Goal: Information Seeking & Learning: Check status

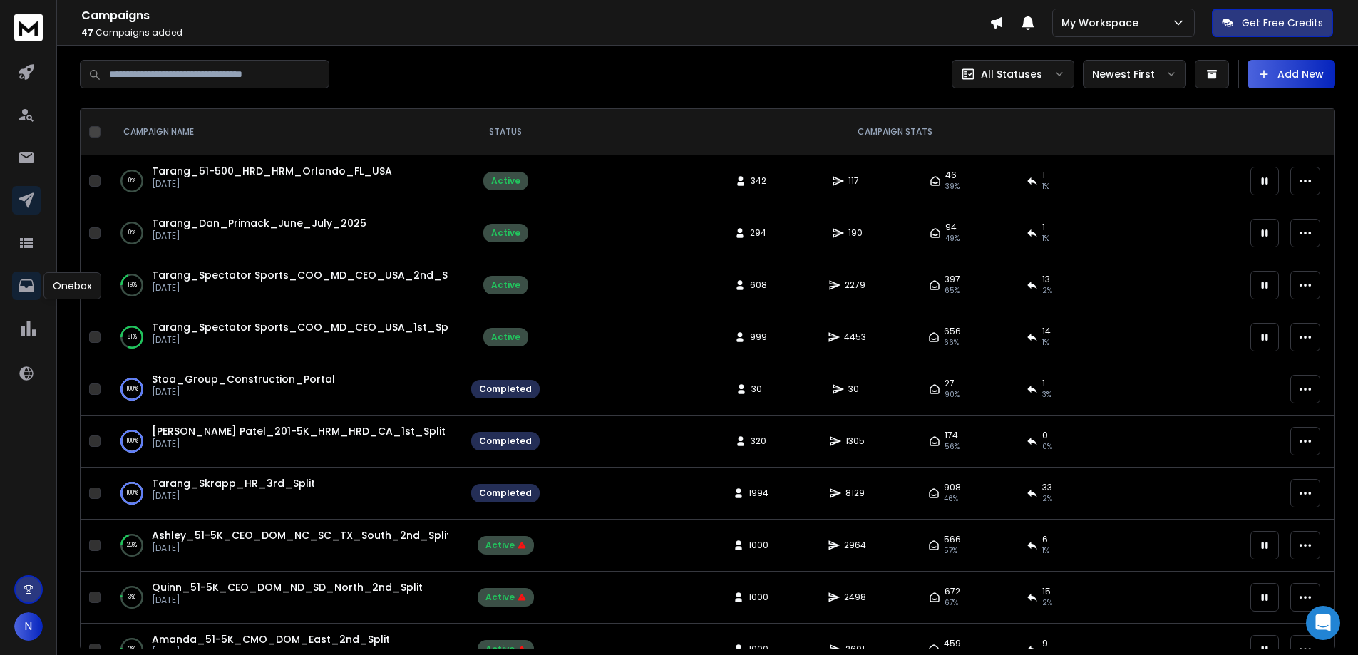
click at [26, 288] on icon at bounding box center [26, 285] width 15 height 13
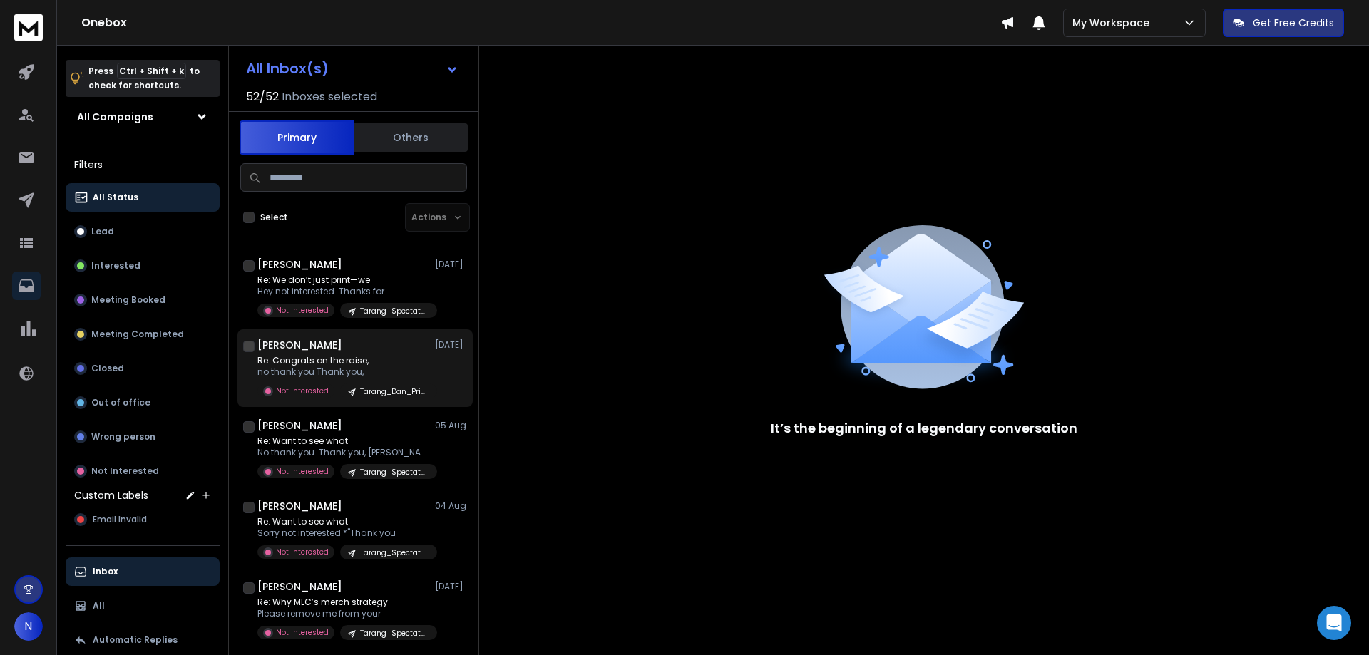
click at [425, 350] on div "Todd Thomas 07 Aug" at bounding box center [362, 345] width 210 height 14
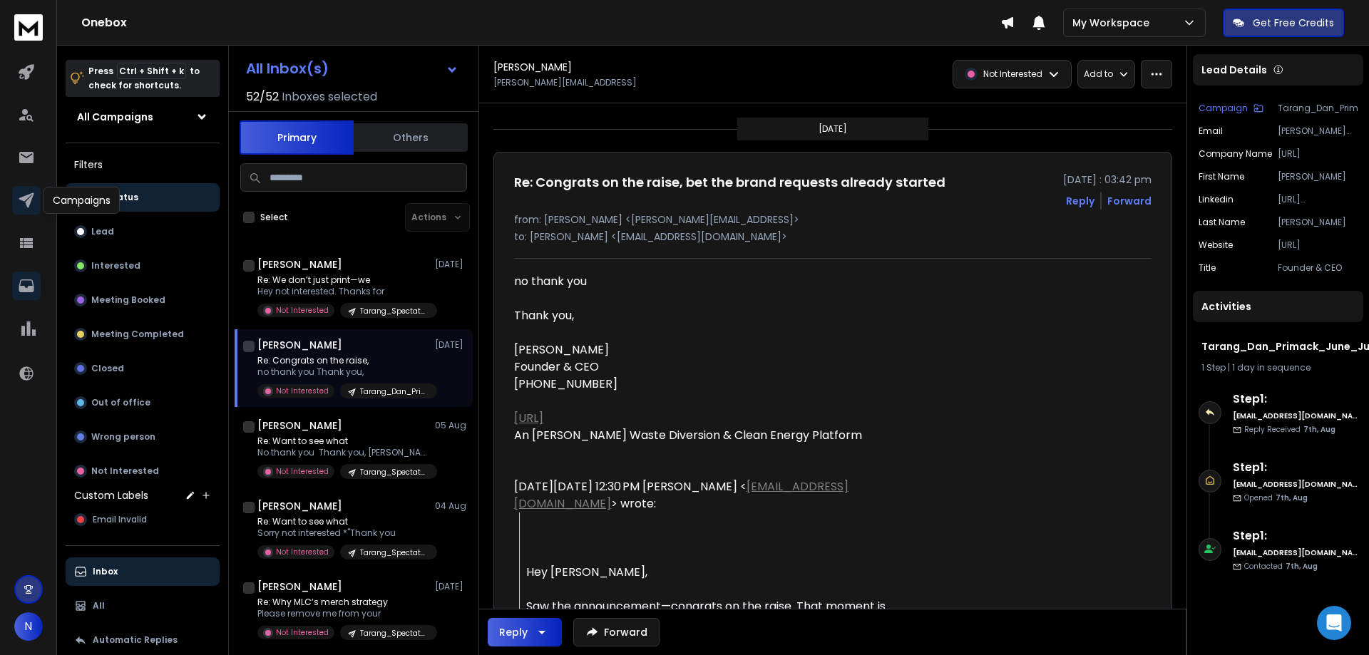
click at [25, 202] on icon at bounding box center [26, 199] width 15 height 15
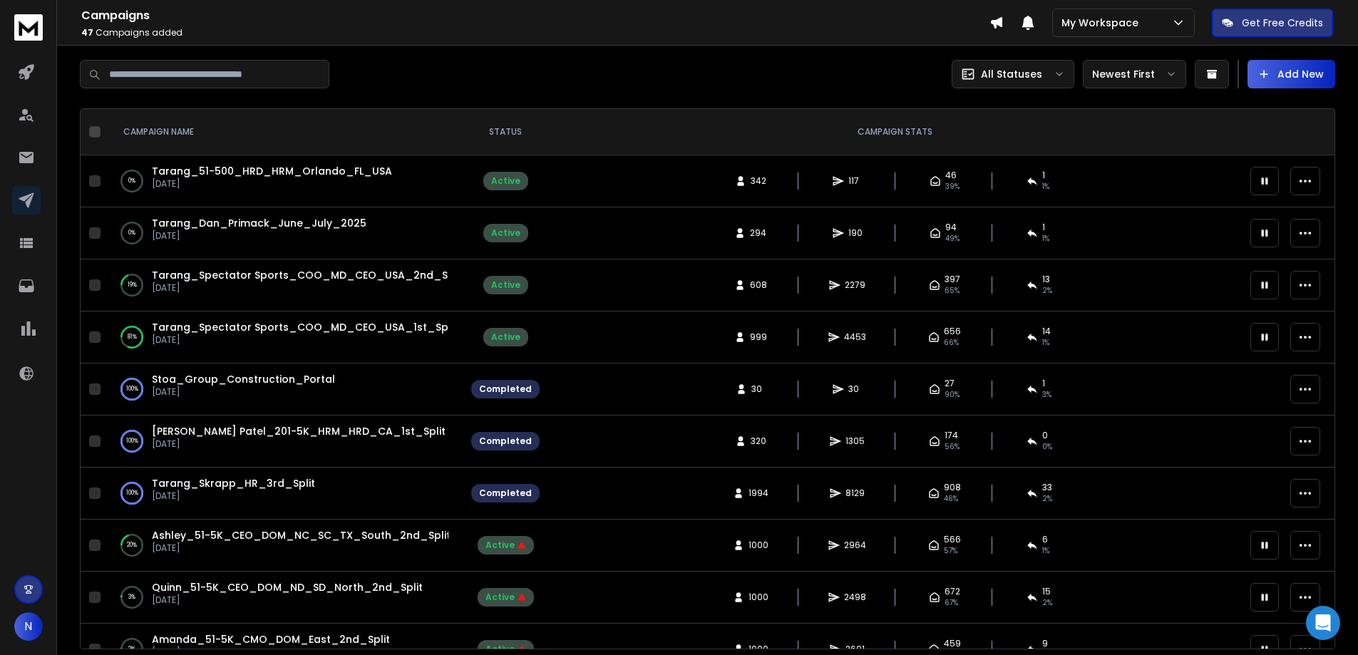
click at [275, 165] on span "Tarang_51-500_HRD_HRM_Orlando_FL_USA" at bounding box center [272, 171] width 240 height 14
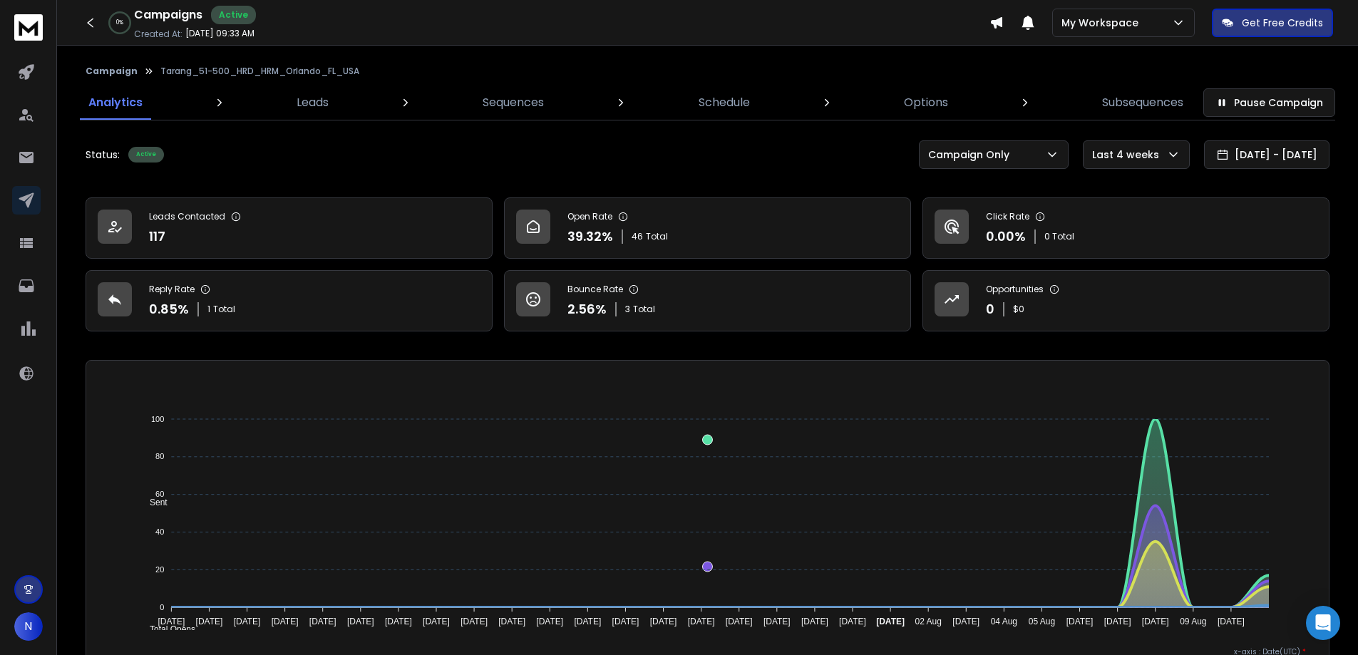
click at [180, 290] on p "Reply Rate" at bounding box center [172, 289] width 46 height 11
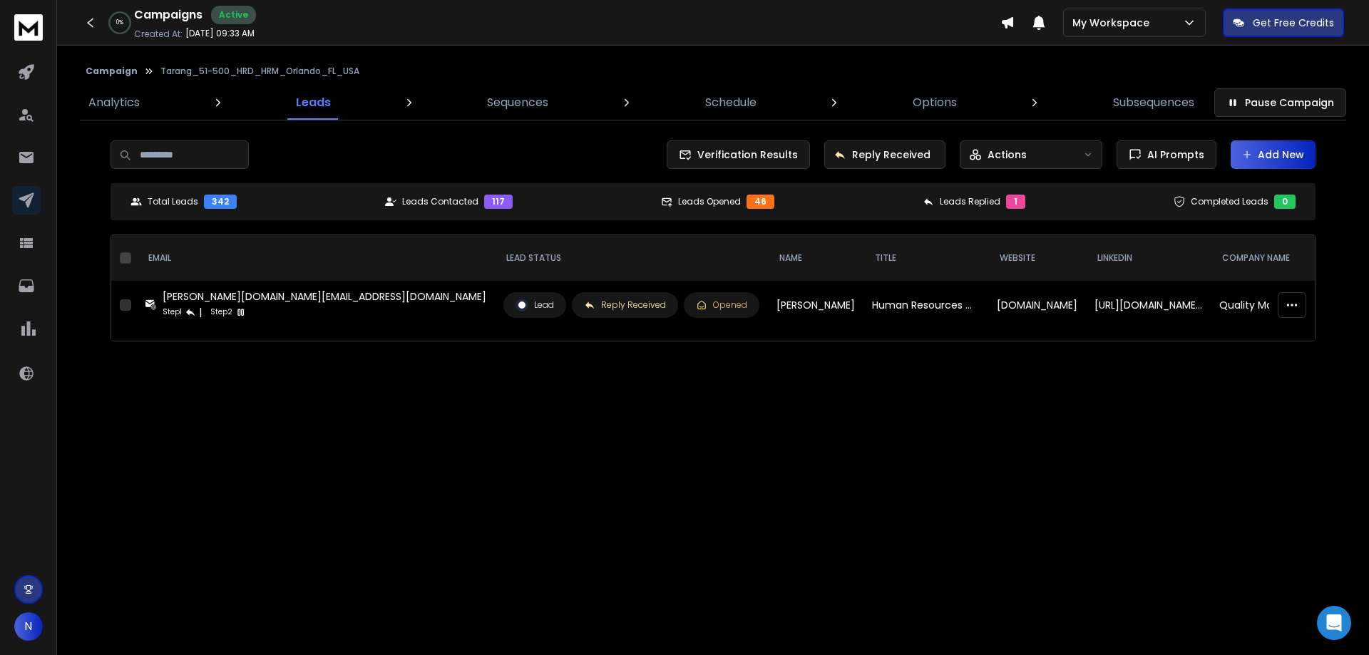
click at [208, 297] on div "cassandra.black@qmscfl.com" at bounding box center [325, 296] width 324 height 14
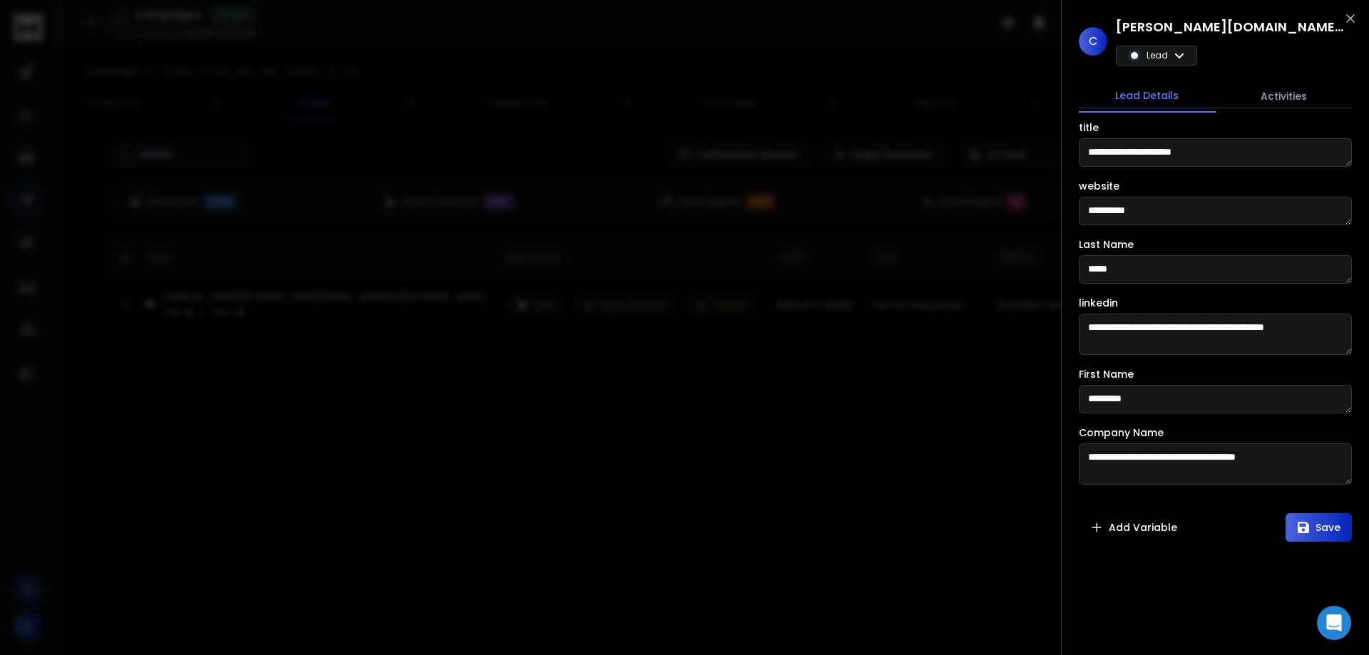
click at [1125, 22] on h1 "cassandra.black@qmscfl.com" at bounding box center [1230, 27] width 228 height 20
drag, startPoint x: 1125, startPoint y: 22, endPoint x: 1296, endPoint y: 26, distance: 171.2
click at [1296, 26] on h1 "cassandra.black@qmscfl.com" at bounding box center [1230, 27] width 228 height 20
copy h1 "cassandra.black@qmscfl.com"
click at [1280, 99] on button "Activities" at bounding box center [1284, 96] width 137 height 31
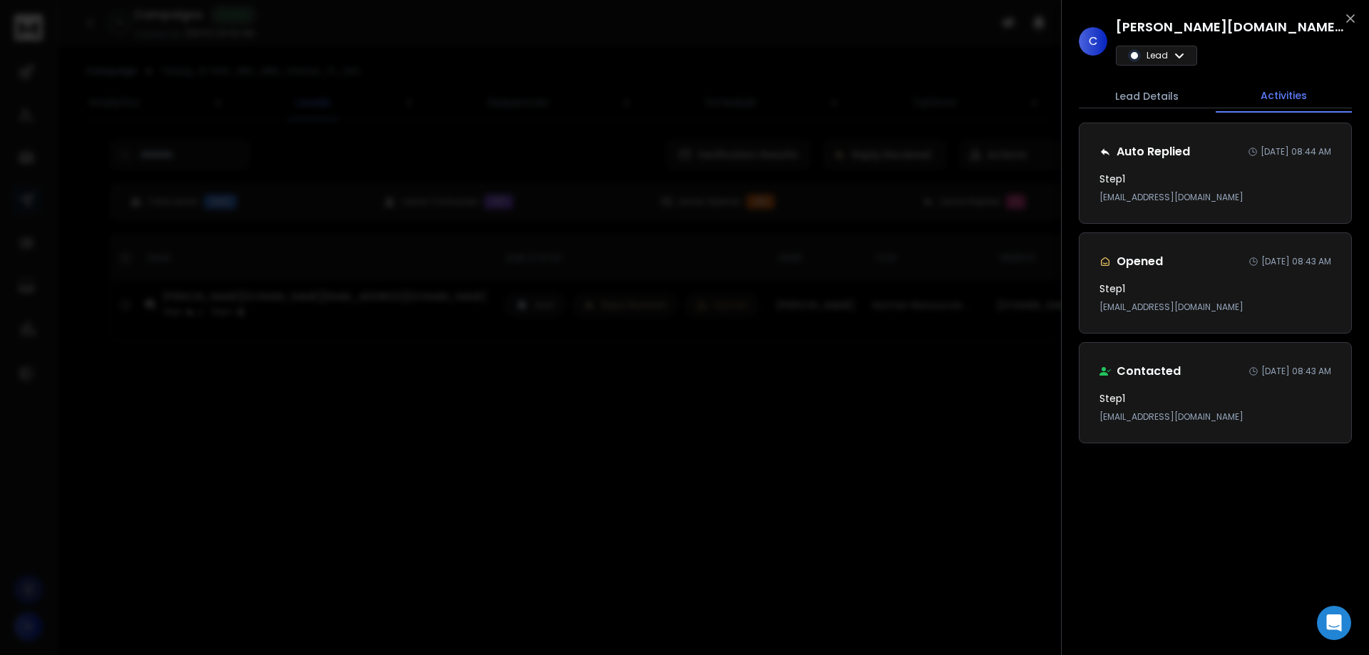
click at [1132, 309] on p "tarang_gosalia@optamarksolutions.com" at bounding box center [1215, 307] width 232 height 11
click at [1149, 161] on div "Auto Replied Aug 11, 2025, 08:44 AM" at bounding box center [1215, 154] width 232 height 23
click at [1111, 195] on p "tarang_gosalia@optamarksolutions.com" at bounding box center [1215, 197] width 232 height 11
click at [1350, 17] on icon "button" at bounding box center [1350, 18] width 14 height 14
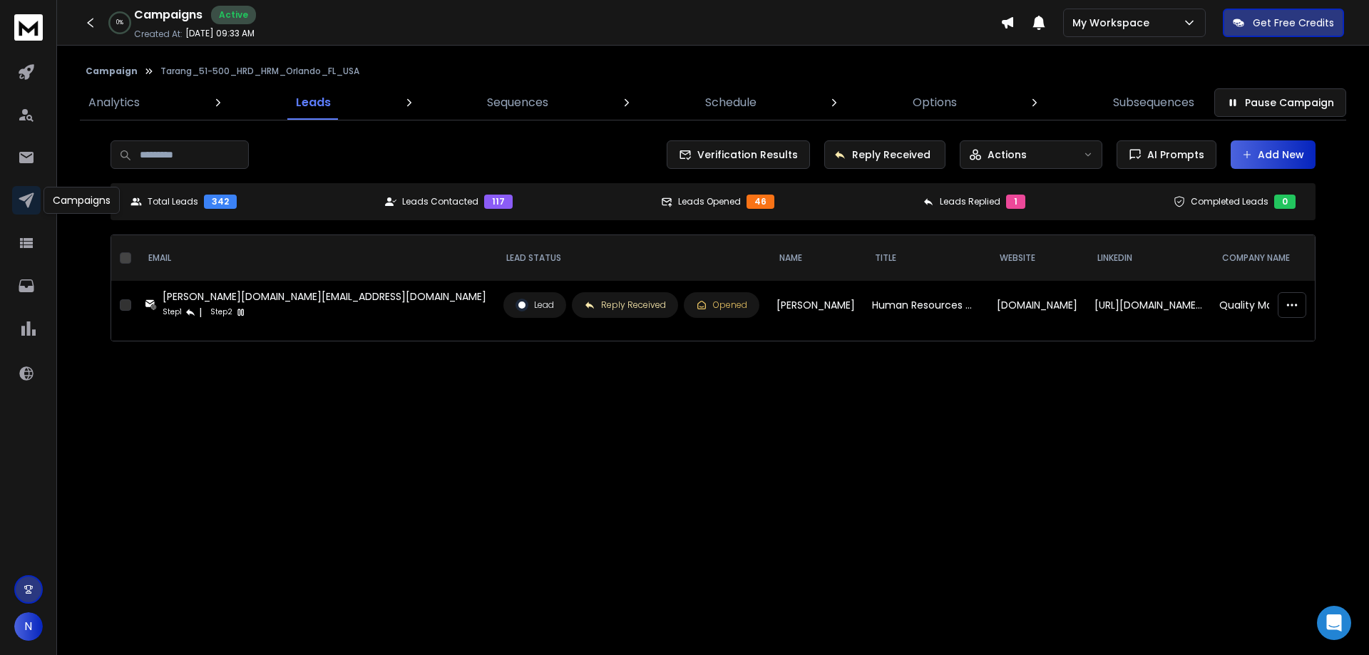
click at [25, 197] on icon at bounding box center [26, 199] width 15 height 15
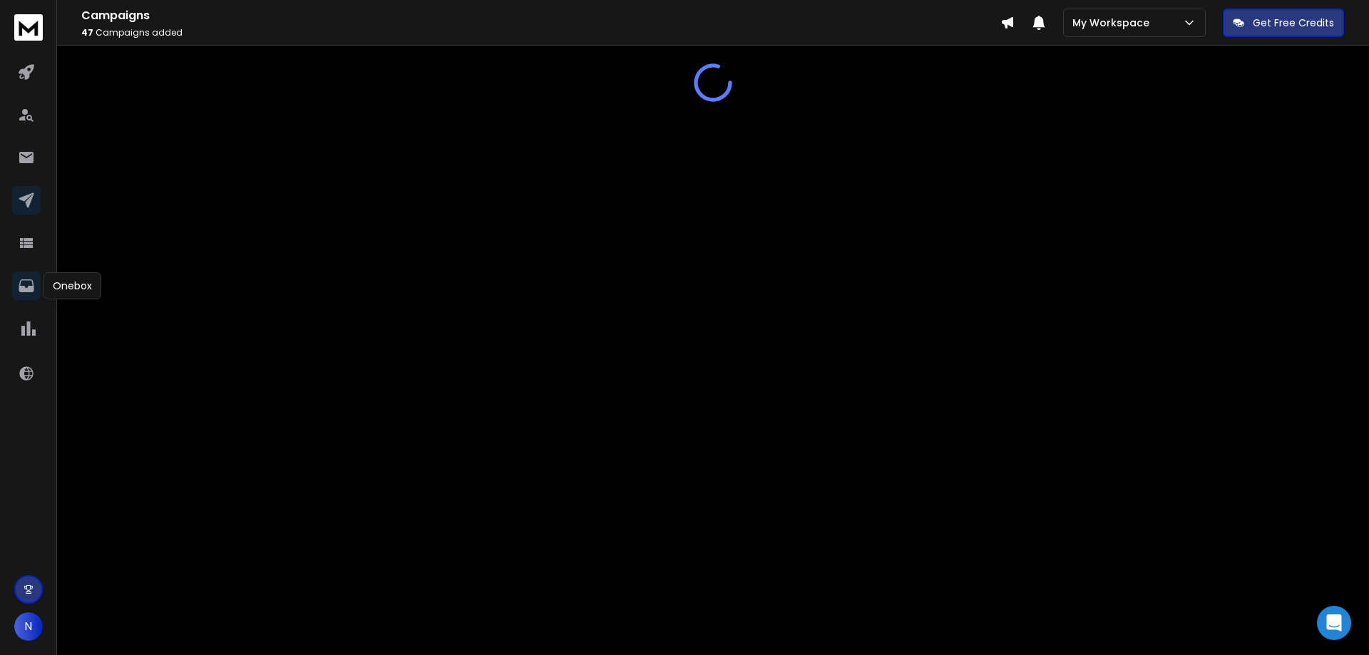
click at [20, 282] on icon at bounding box center [26, 285] width 15 height 13
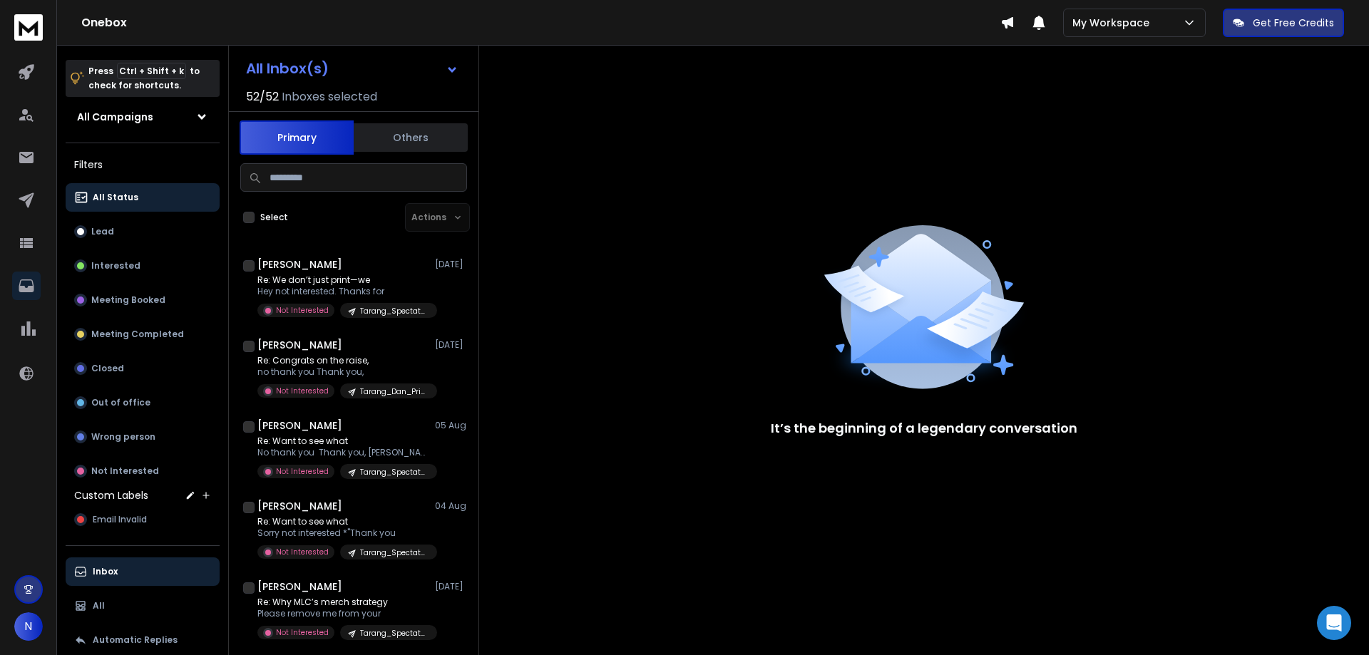
click at [335, 187] on input at bounding box center [353, 177] width 227 height 29
paste input "**********"
type input "**********"
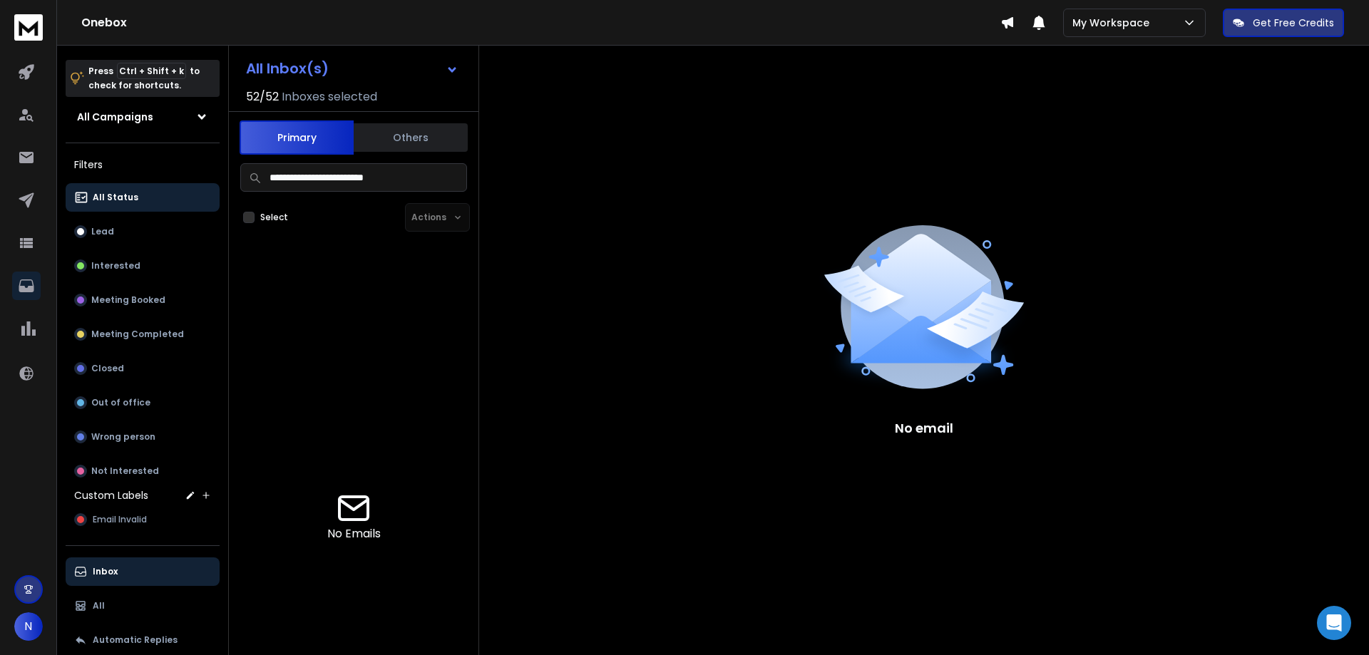
click at [437, 129] on button "Others" at bounding box center [411, 137] width 114 height 31
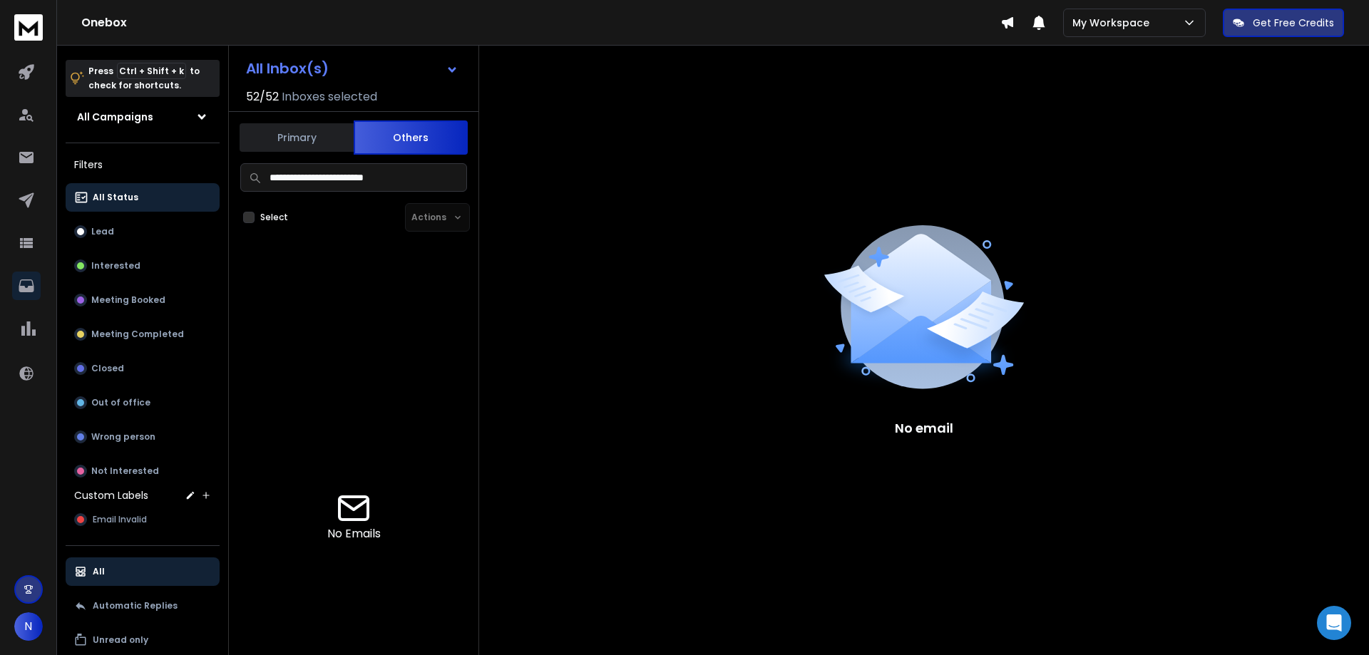
click at [295, 144] on button "Primary" at bounding box center [297, 137] width 114 height 31
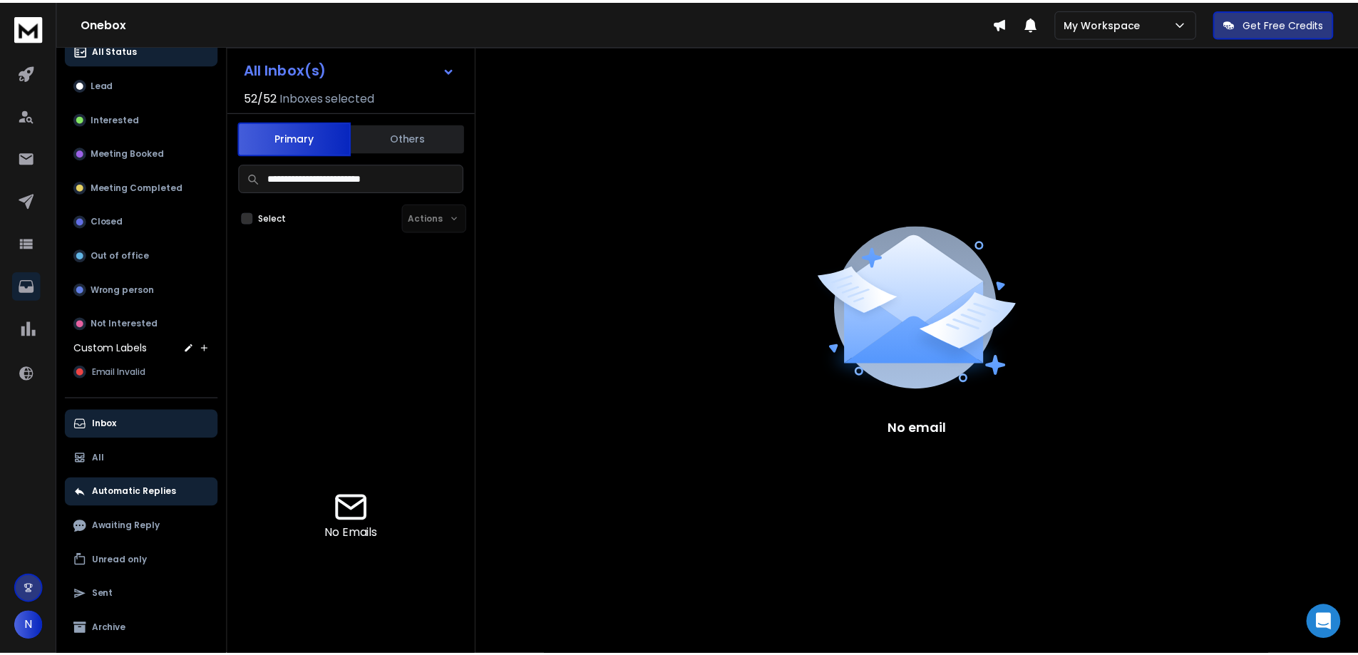
scroll to position [158, 0]
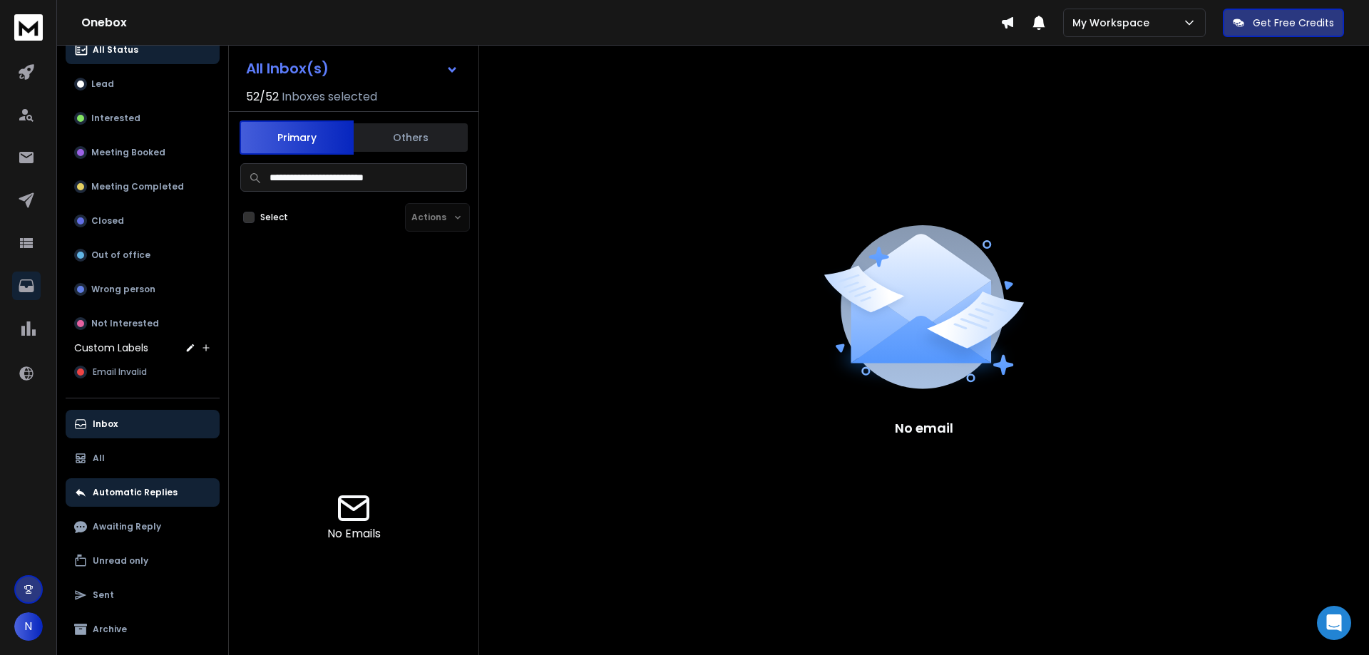
click at [151, 487] on p "Automatic Replies" at bounding box center [135, 492] width 85 height 11
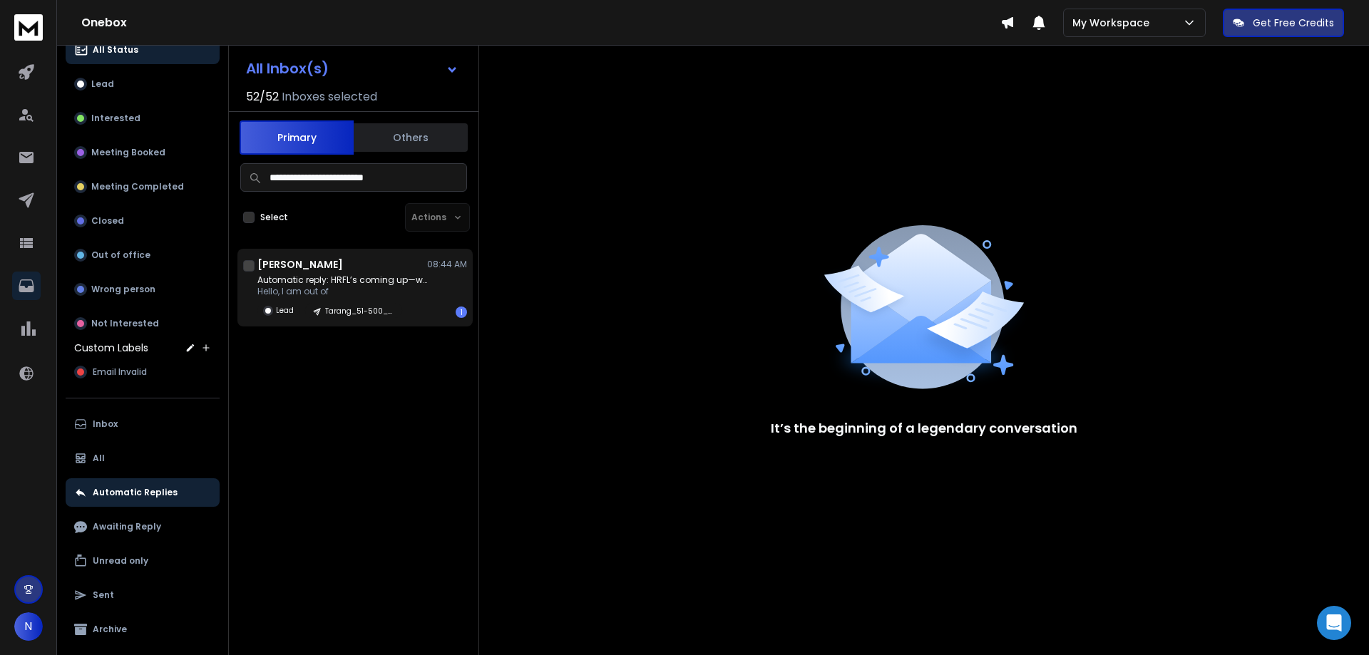
click at [399, 266] on div "Cassandra Black 08:44 AM" at bounding box center [362, 264] width 210 height 14
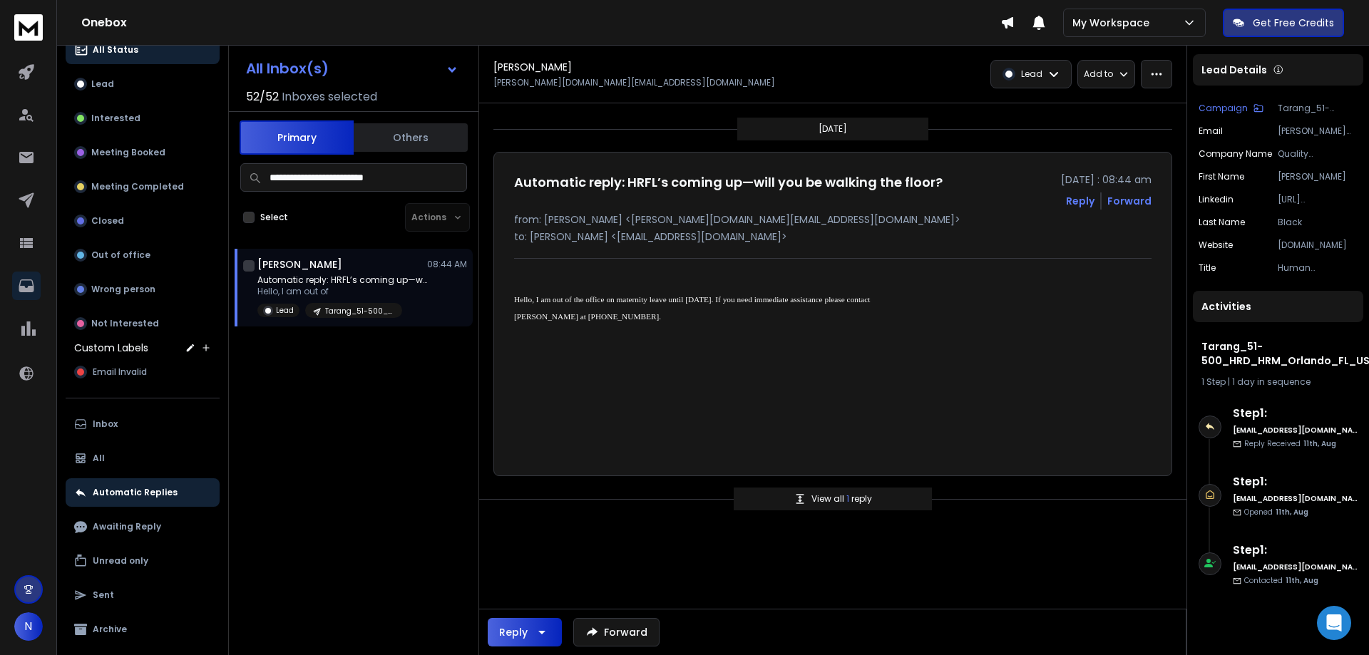
click at [607, 297] on span "Hello, I am out of the office on maternity leave until October 2025. If you nee…" at bounding box center [693, 308] width 358 height 26
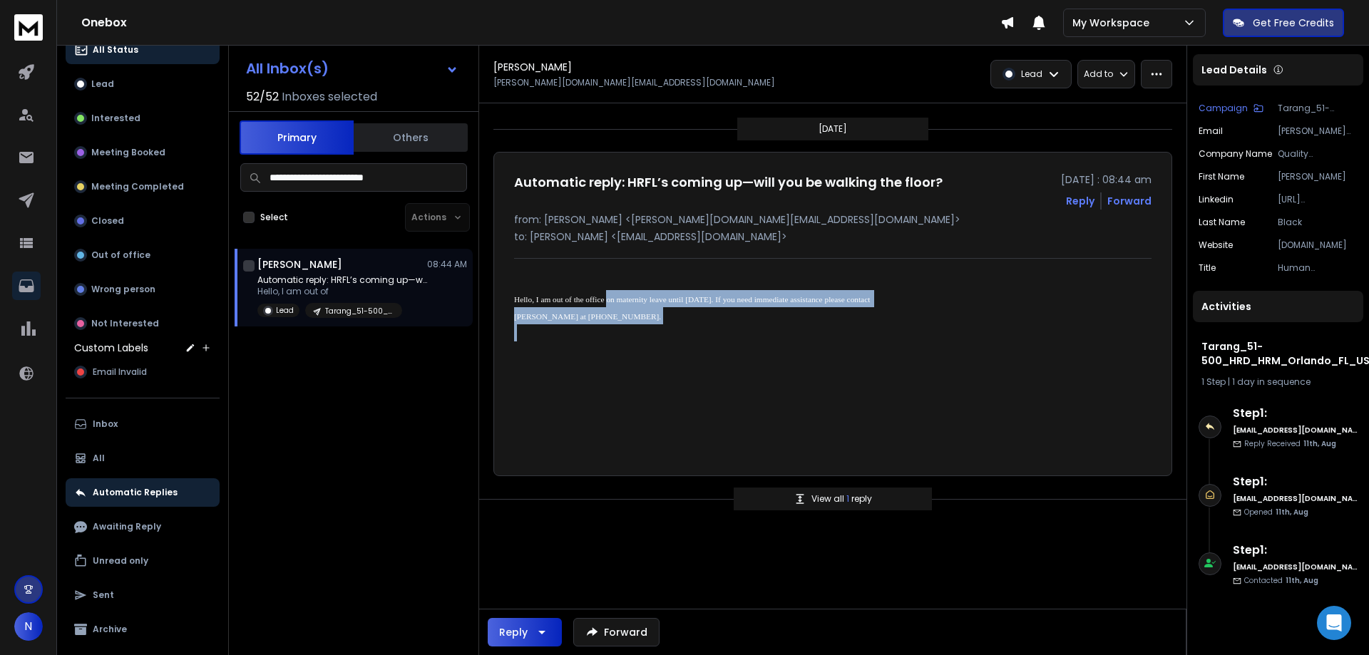
drag, startPoint x: 607, startPoint y: 297, endPoint x: 811, endPoint y: 329, distance: 206.4
click at [811, 329] on div "Hello, I am out of the office on maternity leave until October 2025. If you nee…" at bounding box center [722, 324] width 416 height 103
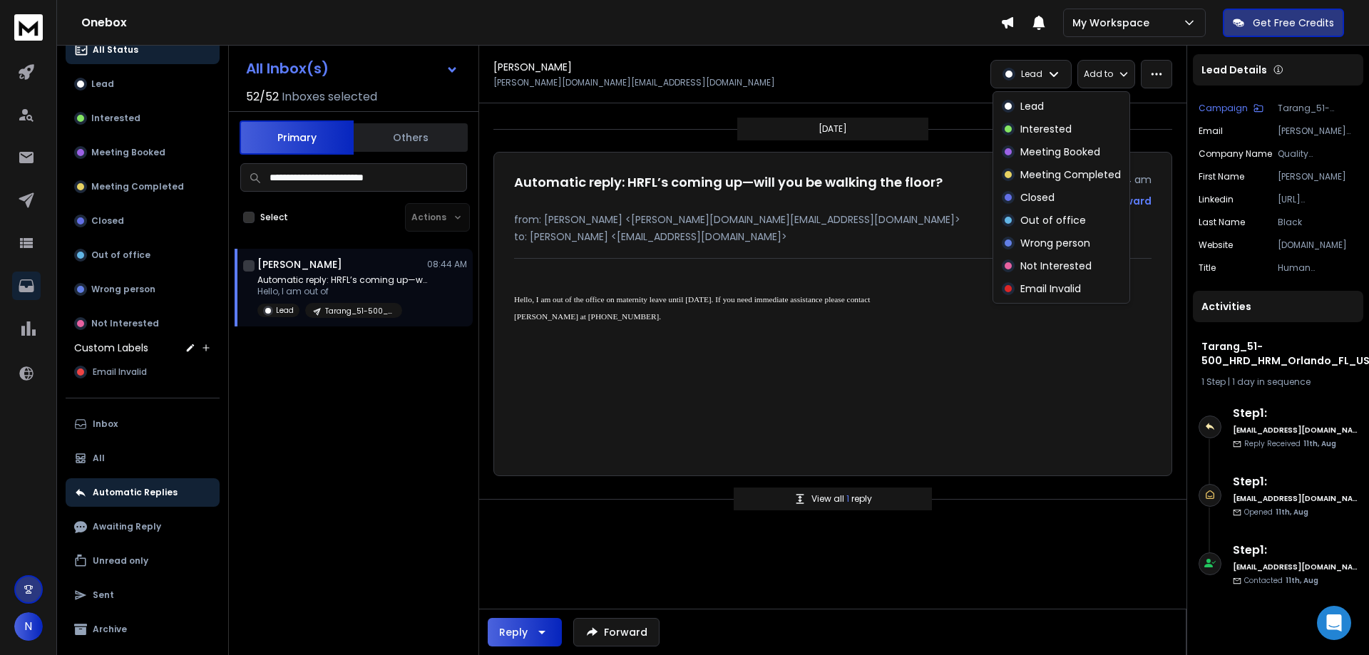
click at [1029, 76] on p "Lead" at bounding box center [1031, 73] width 21 height 11
click at [1040, 218] on p "Out of office" at bounding box center [1053, 220] width 66 height 14
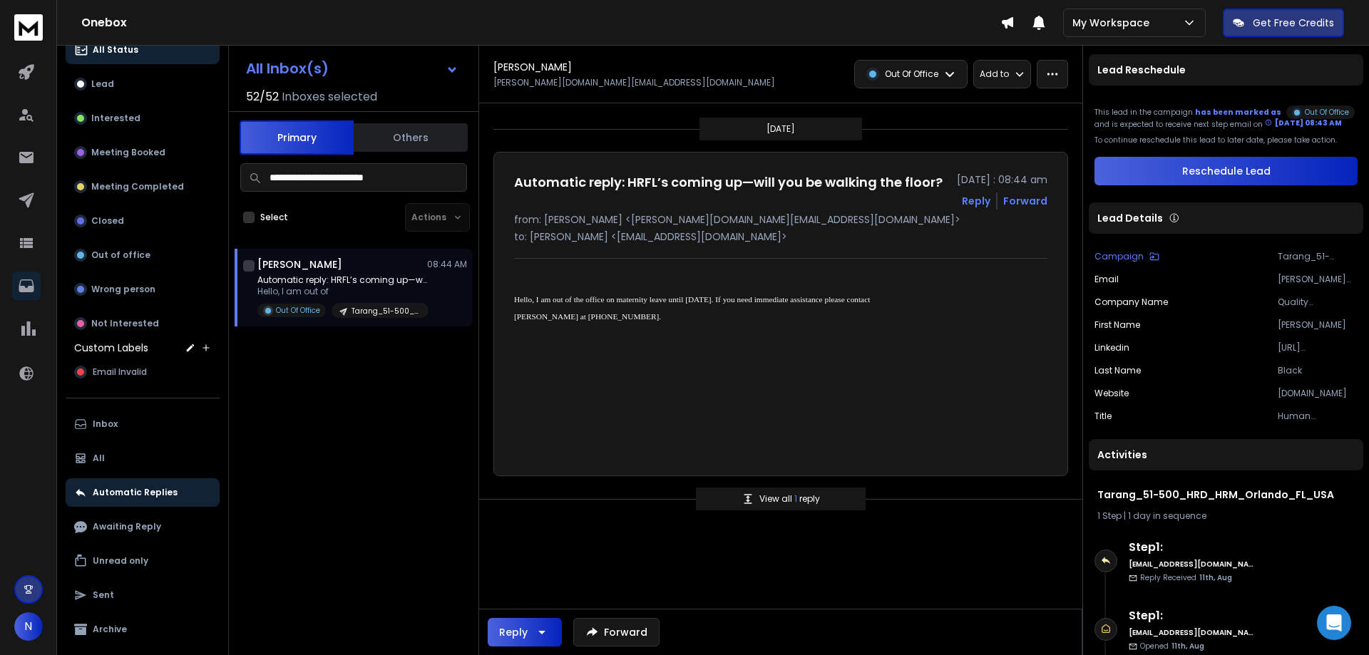
click at [395, 172] on input "**********" at bounding box center [353, 177] width 227 height 29
click at [395, 173] on input "**********" at bounding box center [353, 177] width 227 height 29
click at [26, 203] on icon at bounding box center [26, 199] width 15 height 15
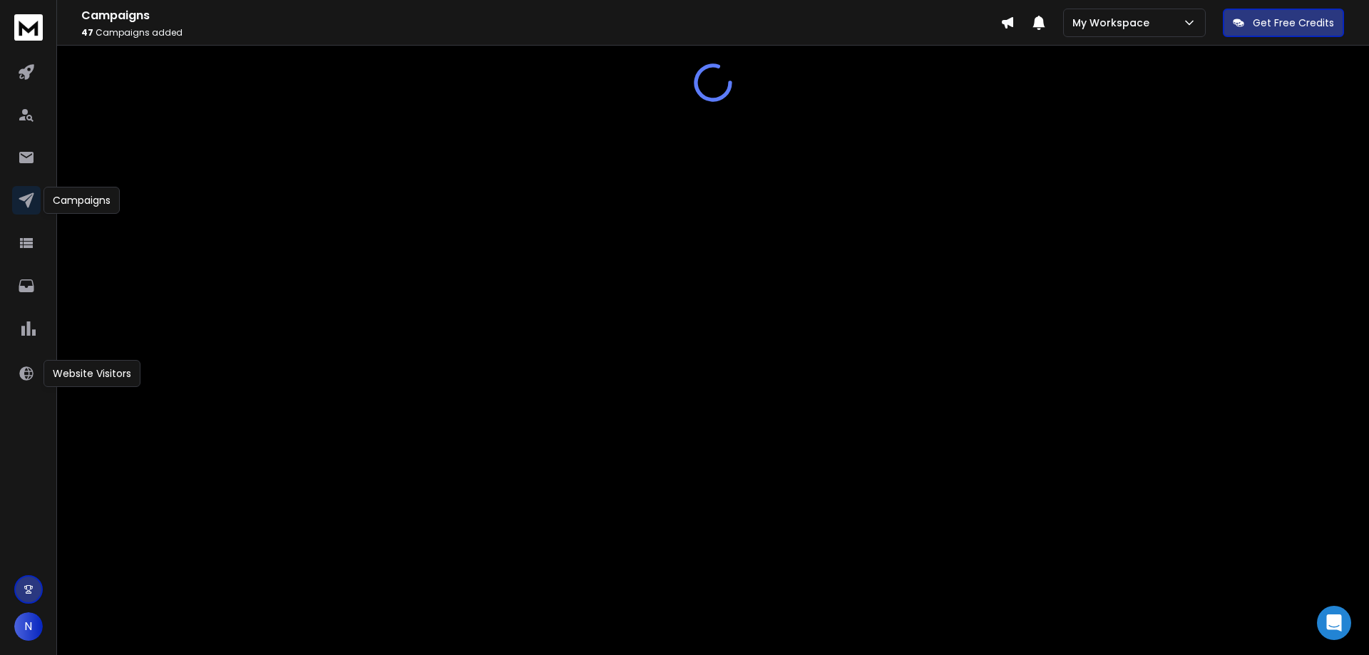
click at [0, 452] on div "N" at bounding box center [28, 327] width 57 height 655
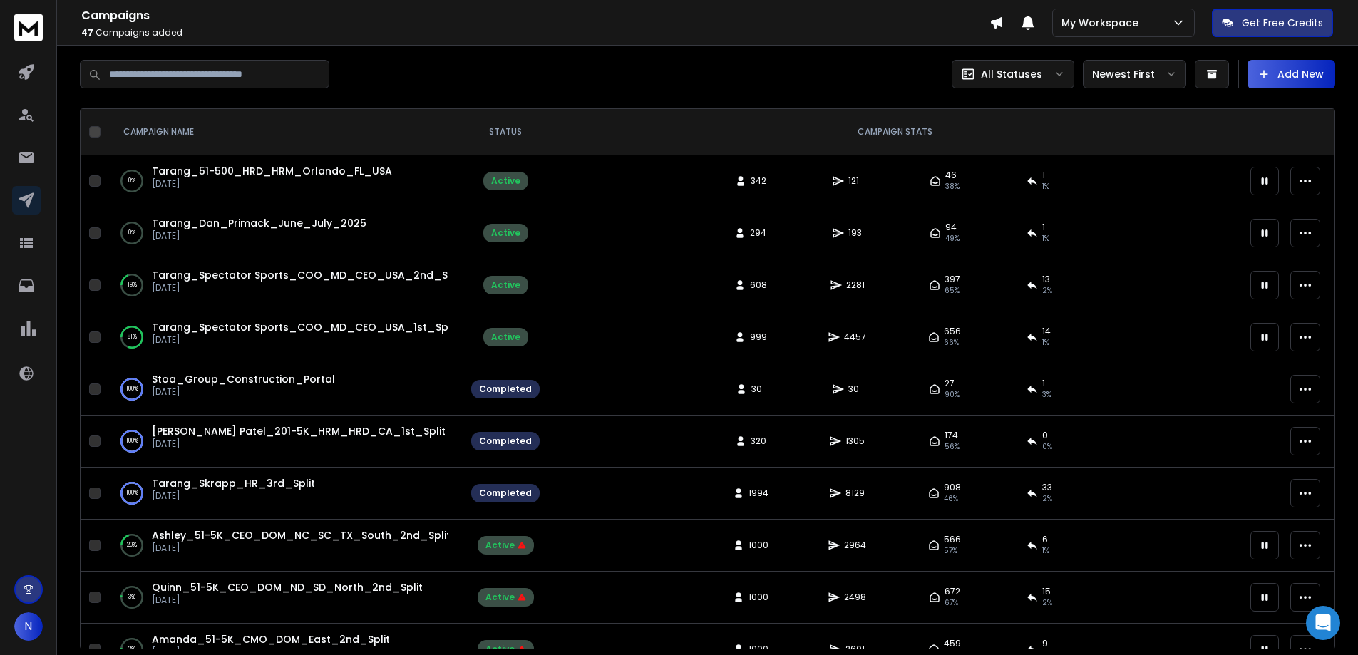
click at [0, 404] on div "N" at bounding box center [28, 327] width 57 height 655
